Goal: Task Accomplishment & Management: Manage account settings

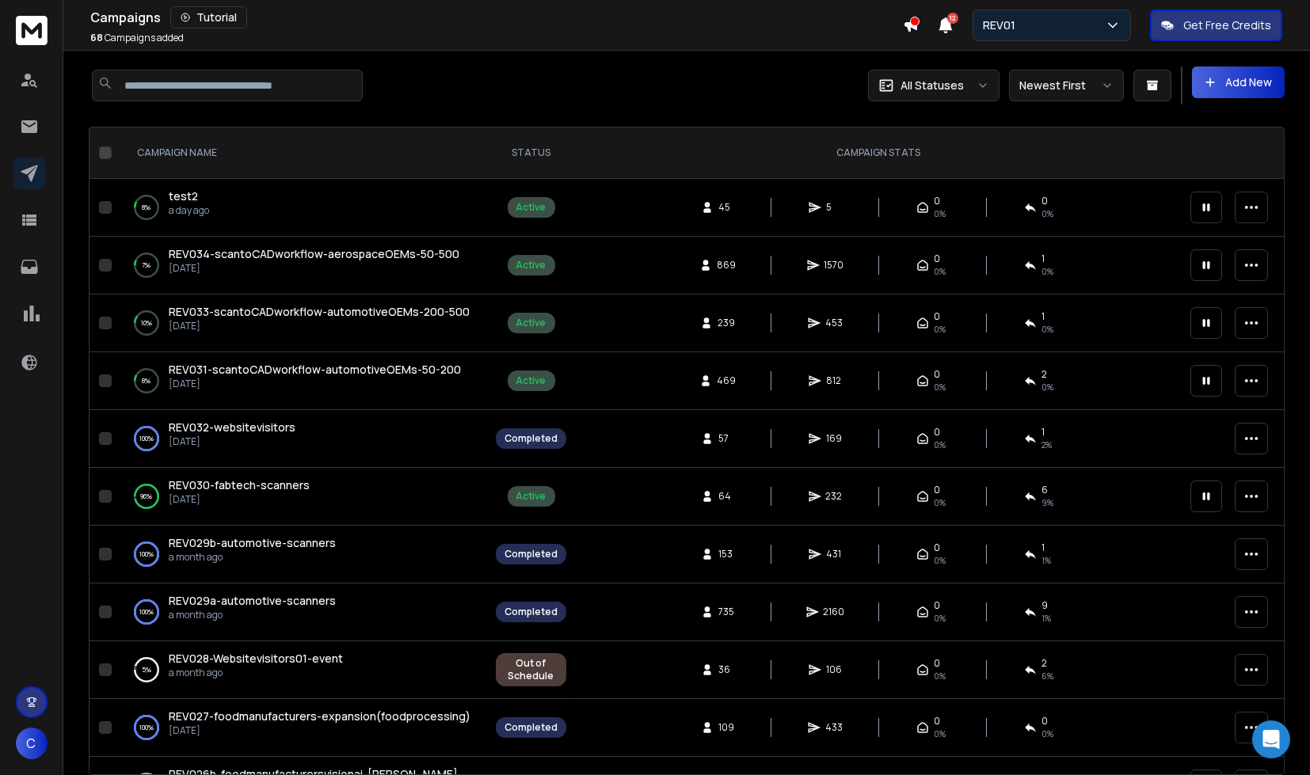
click at [1005, 32] on button "REV01" at bounding box center [1051, 26] width 158 height 32
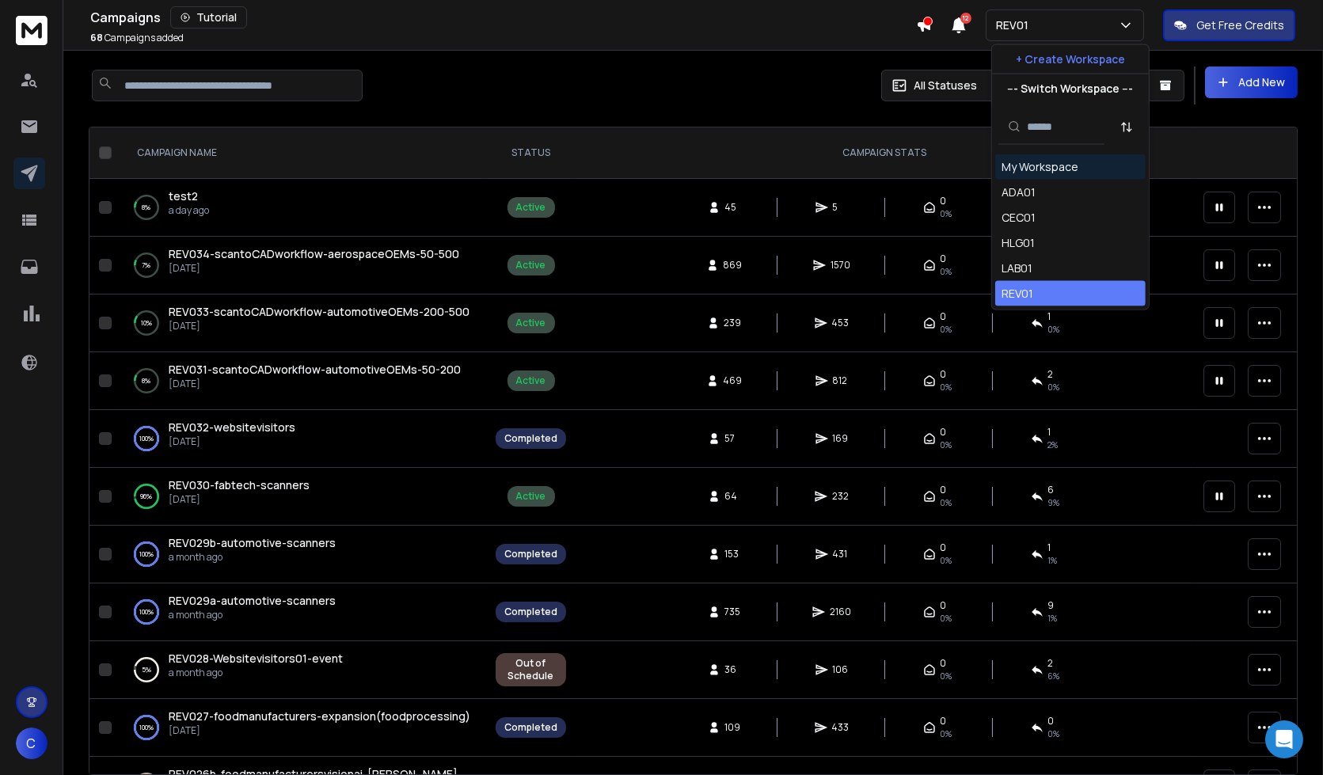
click at [1054, 168] on div "My Workspace" at bounding box center [1040, 167] width 77 height 16
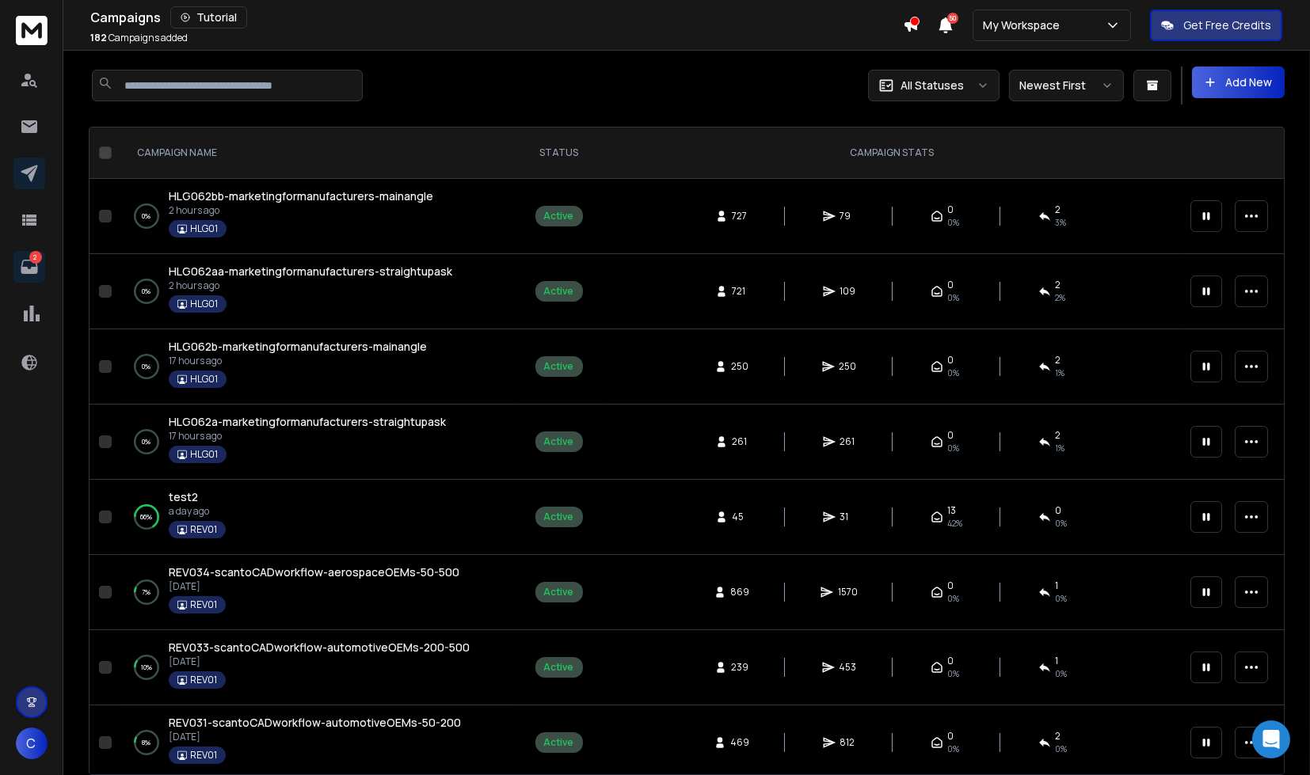
click at [32, 261] on p "2" at bounding box center [35, 257] width 13 height 13
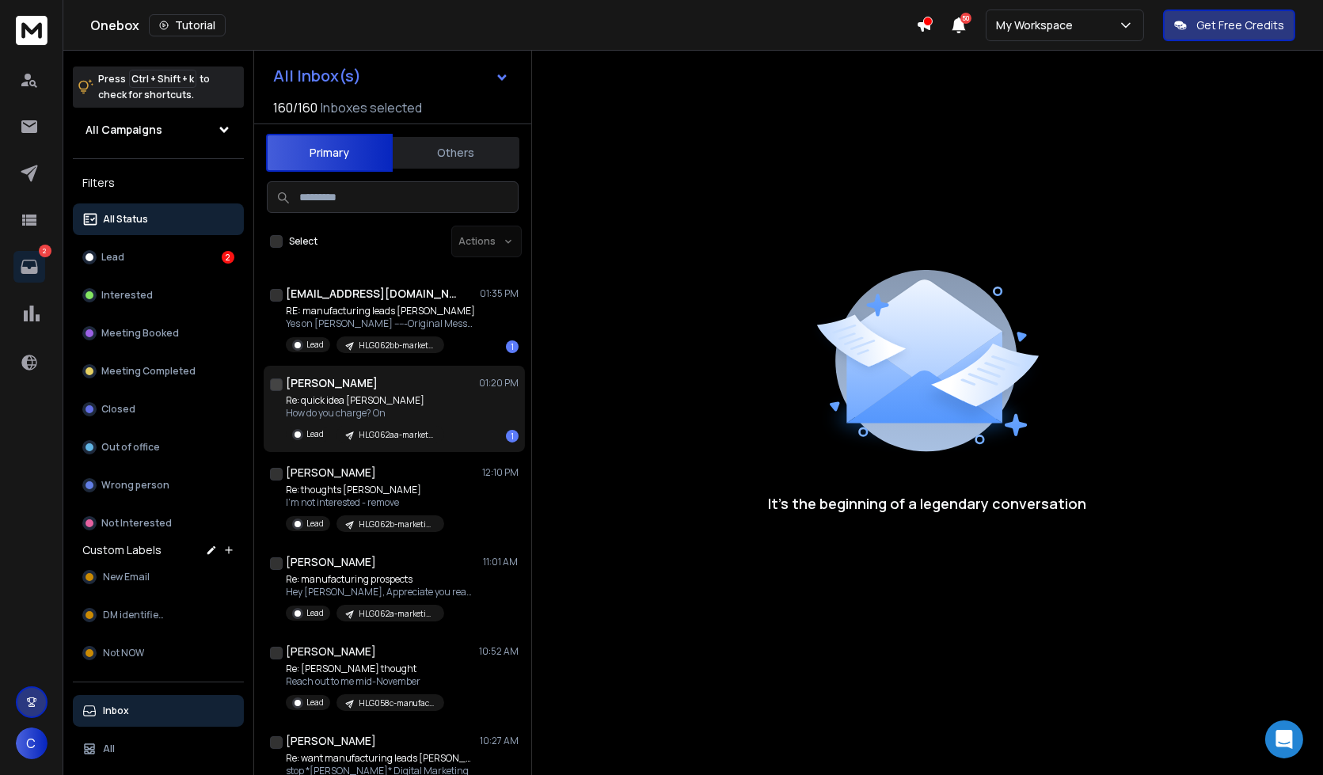
click at [421, 397] on p "Re: quick idea Nelson" at bounding box center [365, 400] width 158 height 13
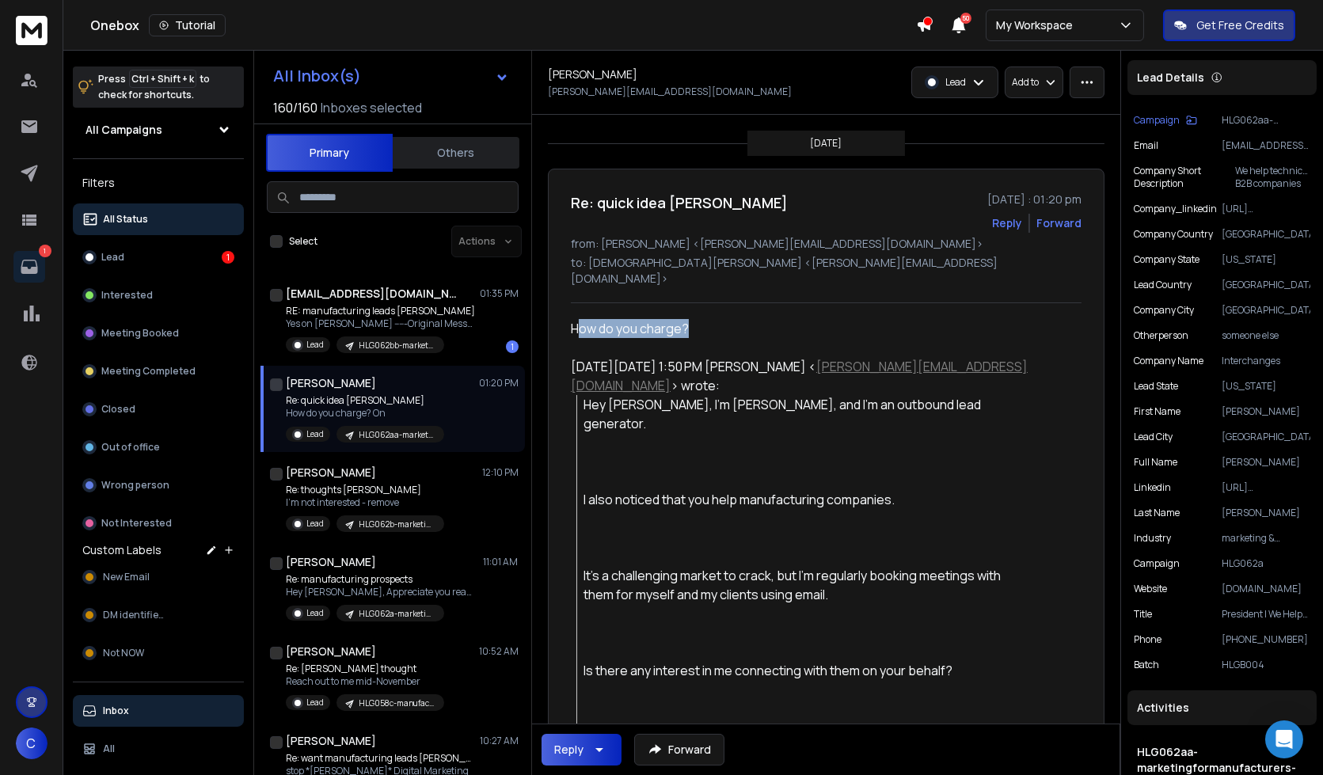
drag, startPoint x: 576, startPoint y: 315, endPoint x: 703, endPoint y: 315, distance: 127.5
click at [703, 319] on div "How do you charge?" at bounding box center [802, 328] width 462 height 19
click at [714, 319] on div "How do you charge?" at bounding box center [802, 328] width 462 height 19
click at [699, 319] on div "How do you charge?" at bounding box center [802, 328] width 462 height 19
click at [673, 319] on div "How do you charge?" at bounding box center [802, 328] width 462 height 19
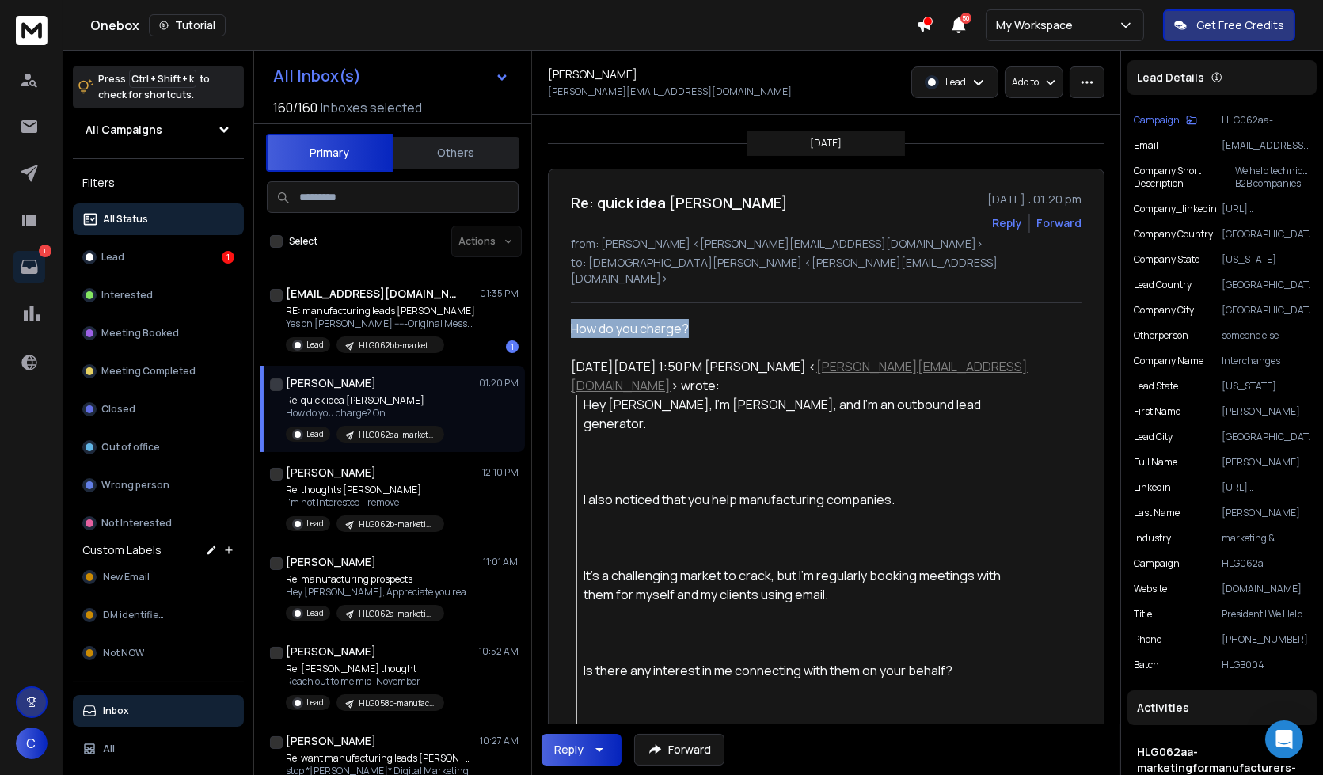
drag, startPoint x: 573, startPoint y: 307, endPoint x: 700, endPoint y: 309, distance: 126.7
click at [700, 319] on div "How do you charge?" at bounding box center [802, 328] width 462 height 19
click at [708, 319] on div "How do you charge?" at bounding box center [802, 328] width 462 height 19
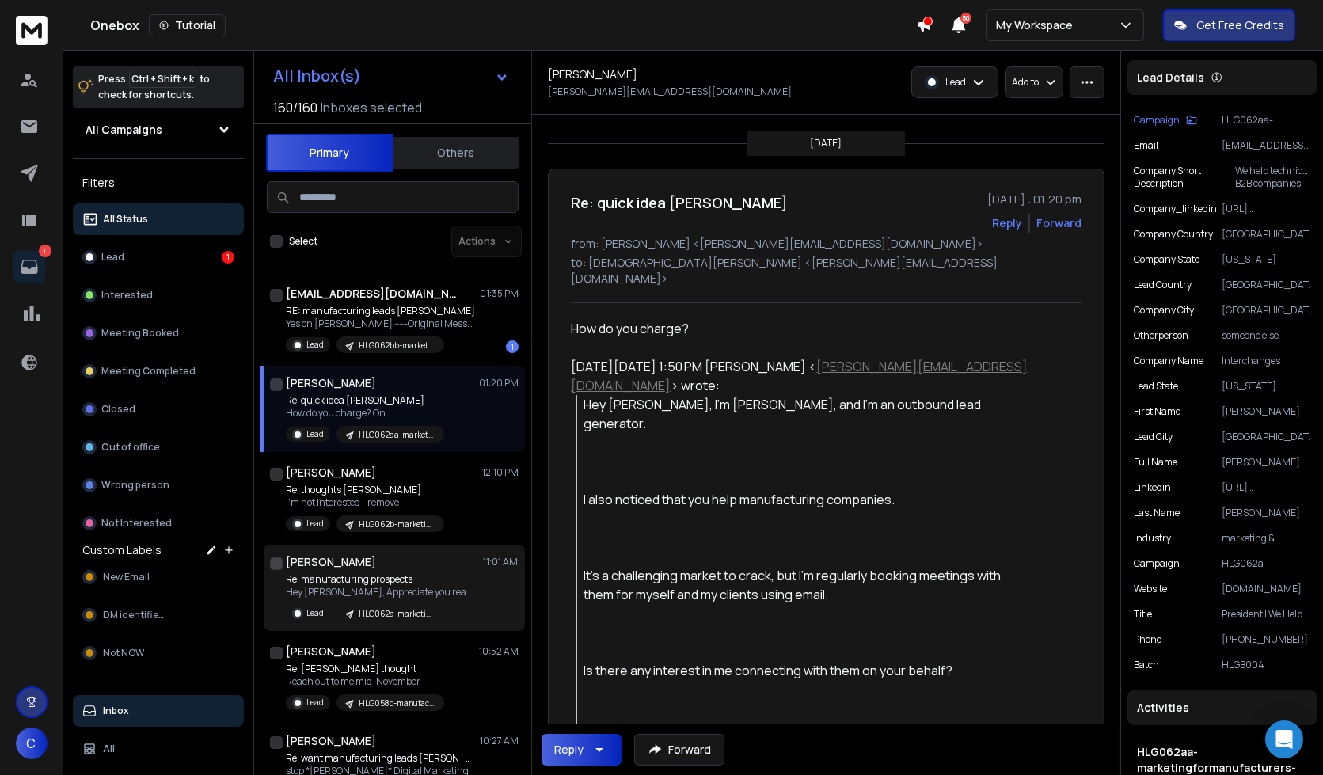
click at [355, 576] on p "Re: manufacturing prospects" at bounding box center [381, 579] width 190 height 13
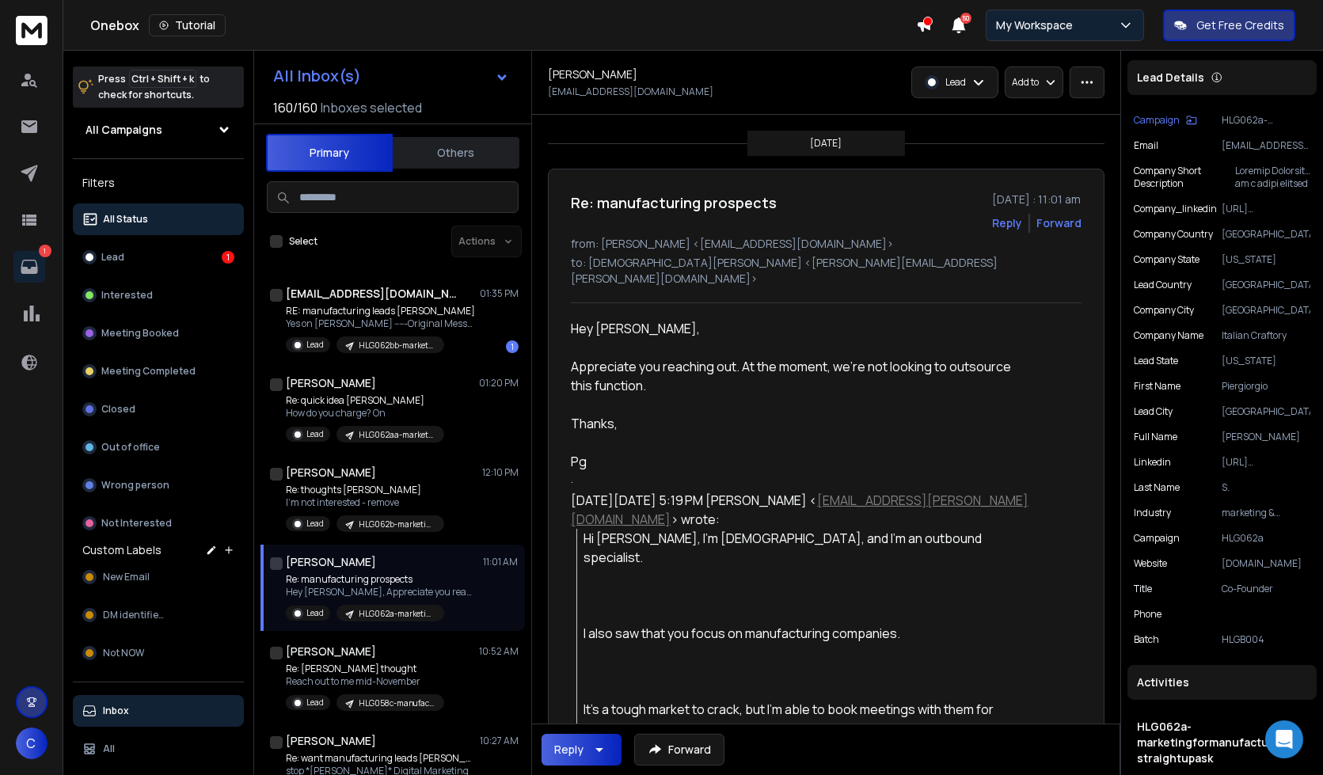
click at [1059, 17] on p "My Workspace" at bounding box center [1037, 25] width 83 height 16
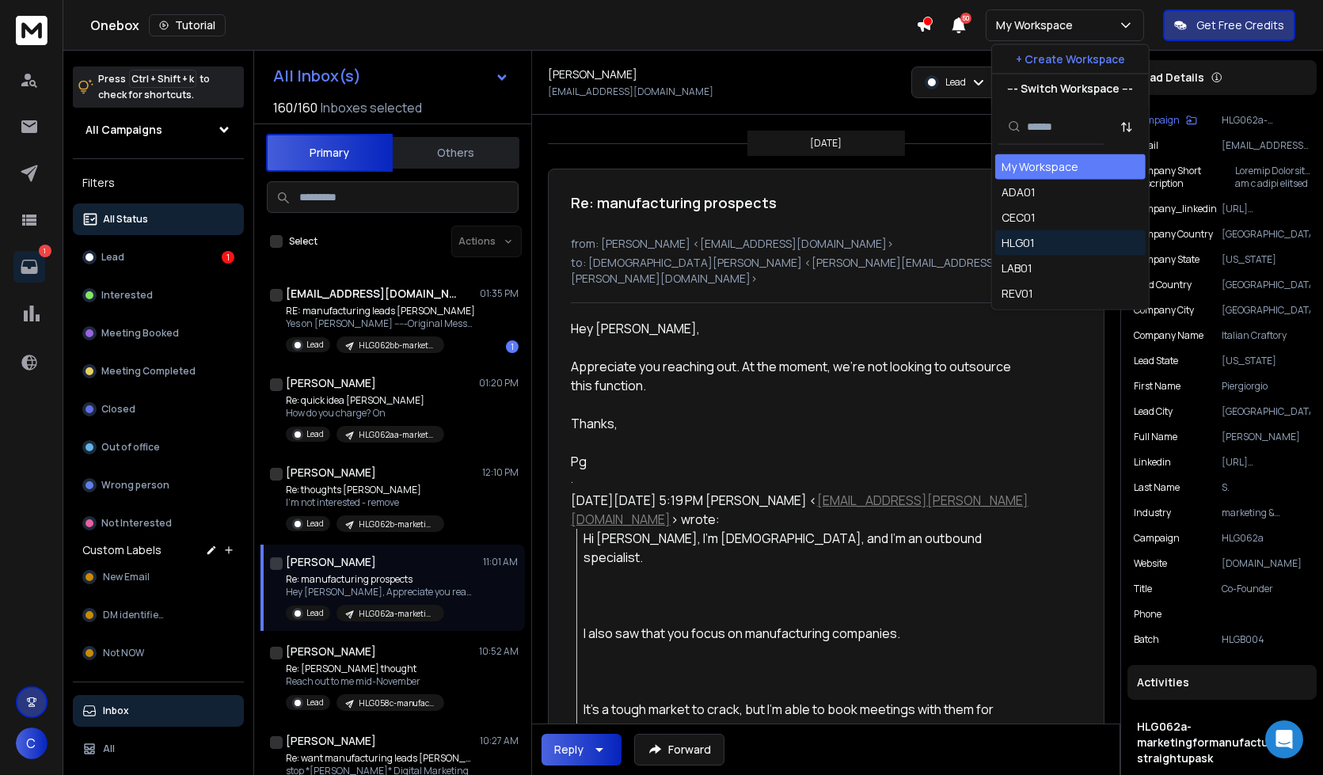
click at [1039, 242] on div "HLG01" at bounding box center [1070, 242] width 150 height 25
